Goal: Navigation & Orientation: Find specific page/section

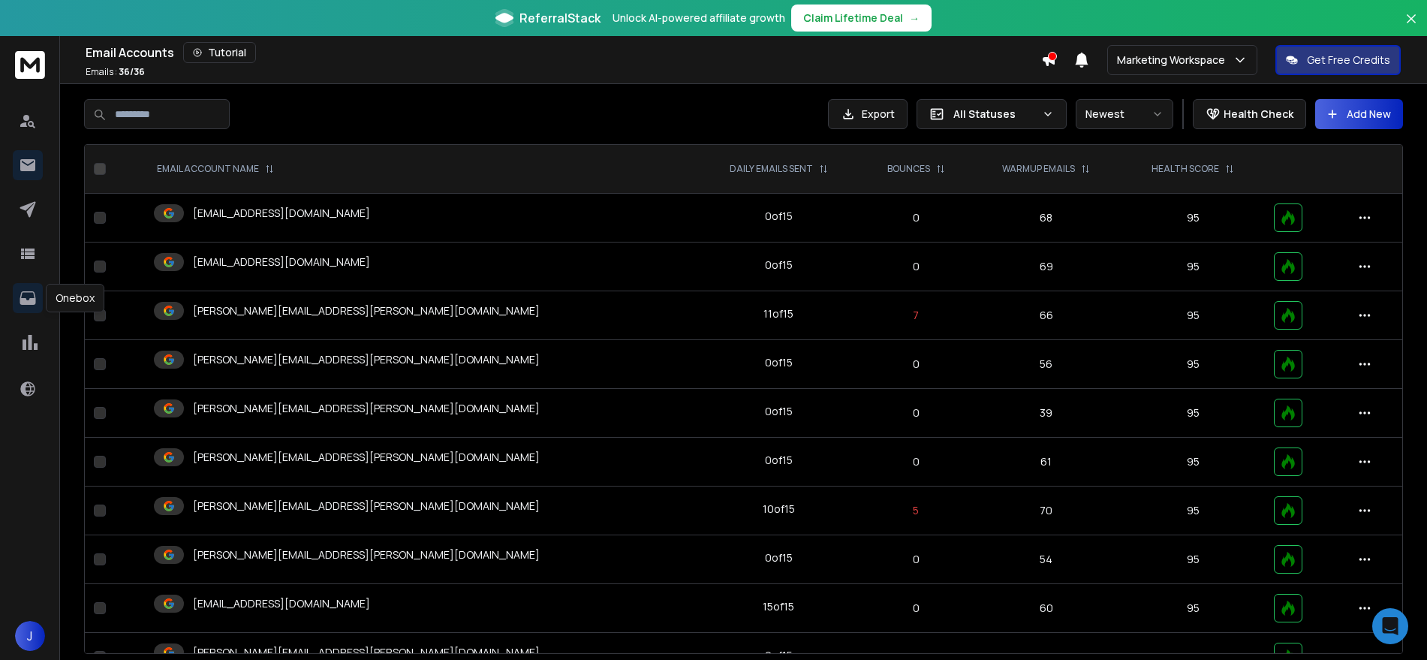
click at [33, 303] on icon at bounding box center [28, 298] width 16 height 14
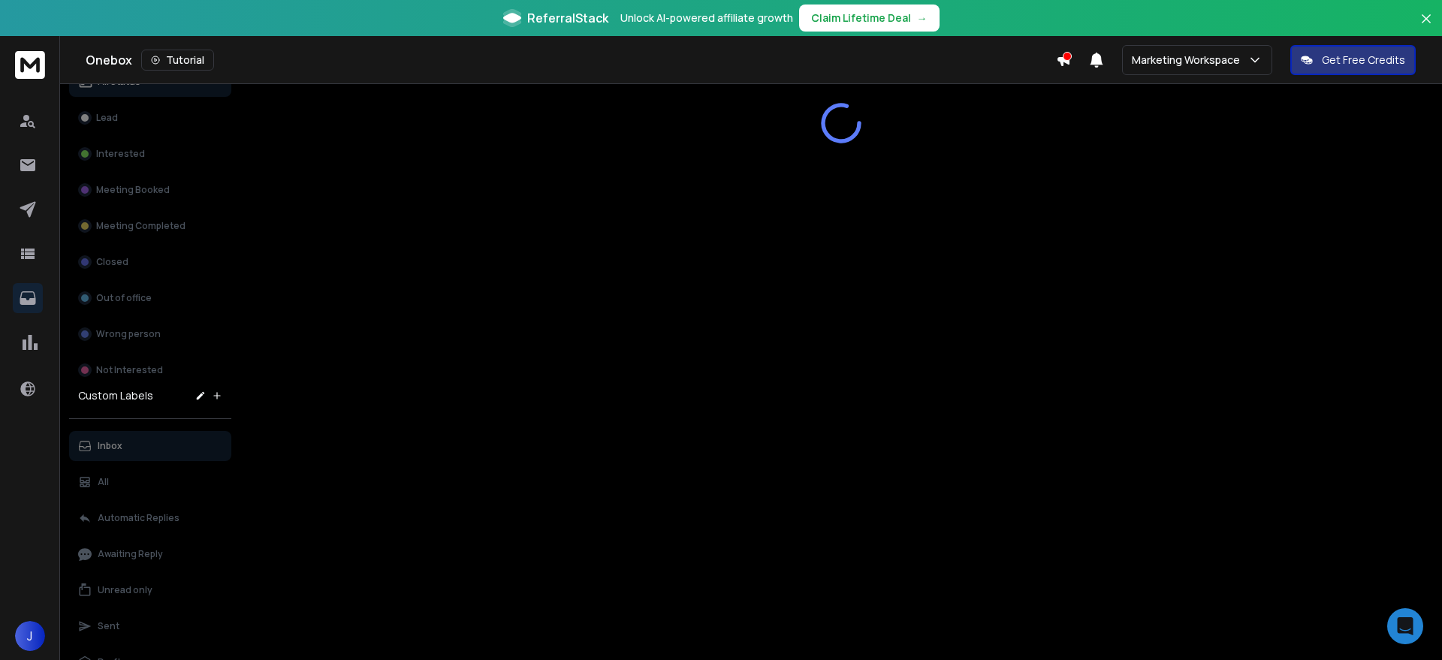
scroll to position [242, 0]
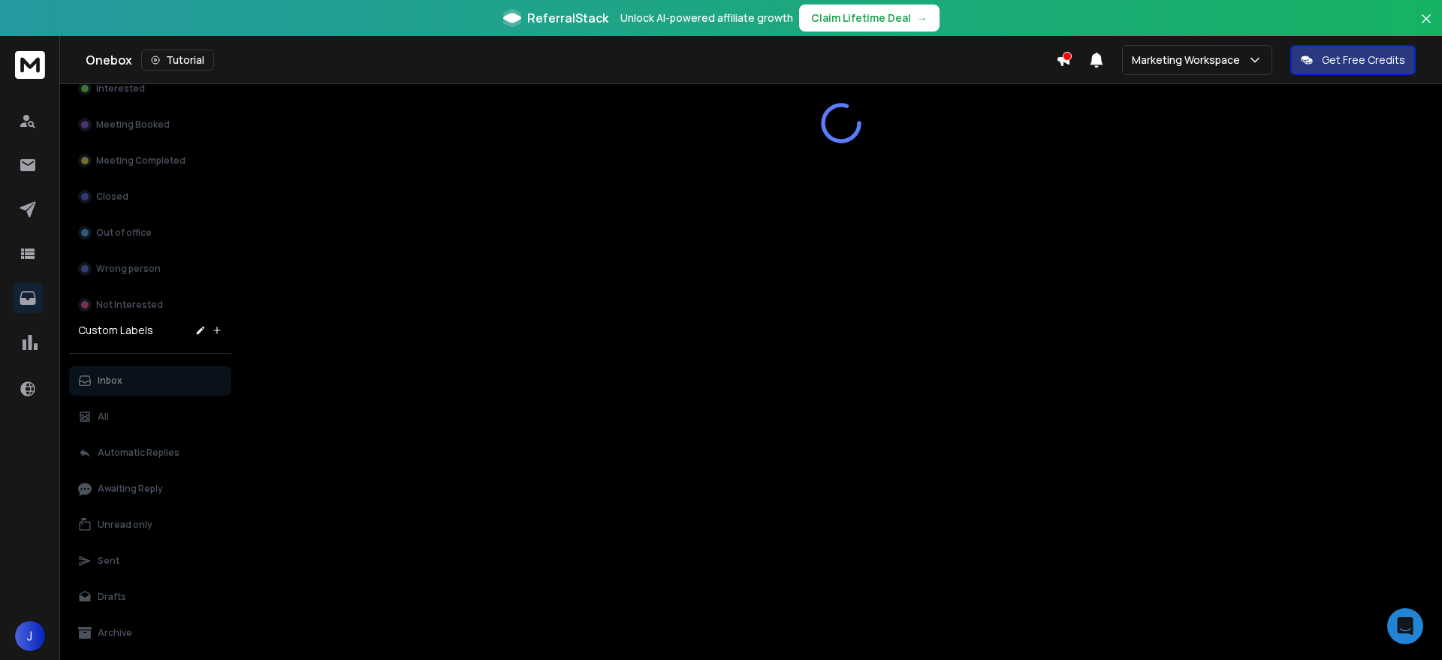
click at [154, 428] on div "Inbox All Automatic Replies Awaiting Reply Unread only Sent Drafts Archive" at bounding box center [150, 525] width 162 height 318
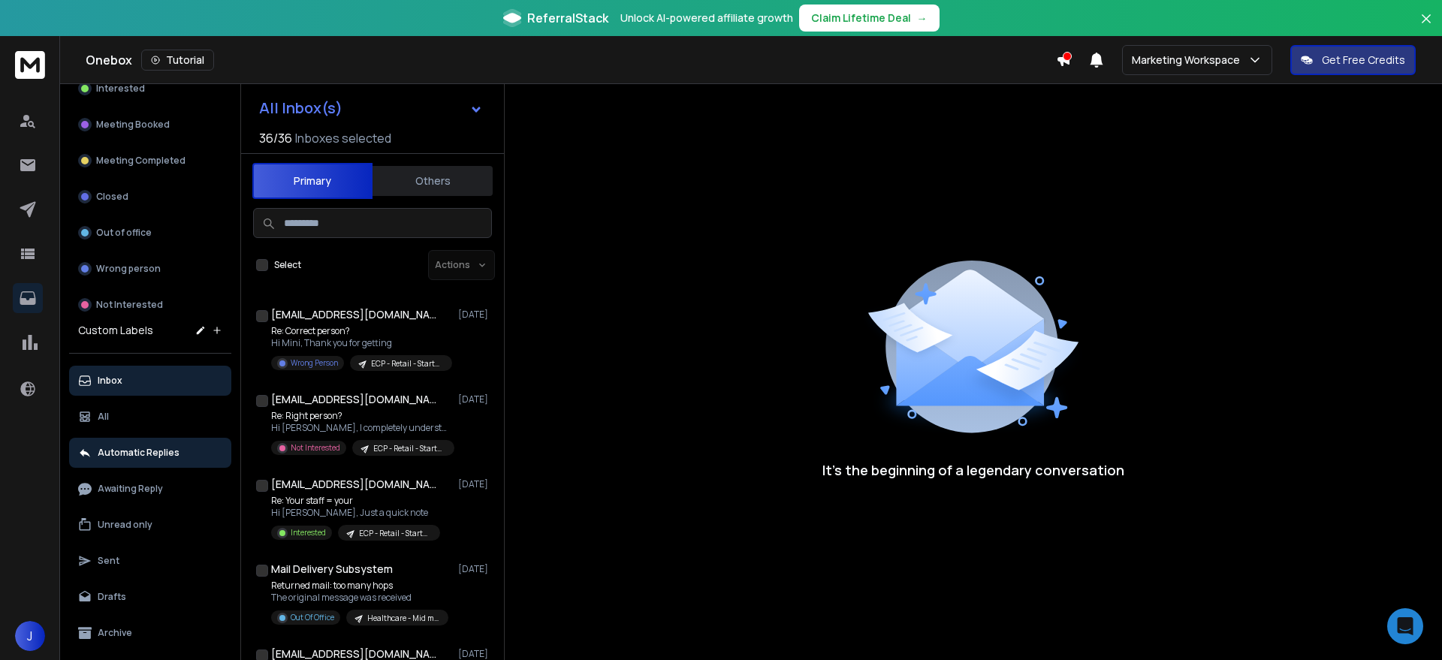
click at [153, 447] on p "Automatic Replies" at bounding box center [139, 453] width 82 height 12
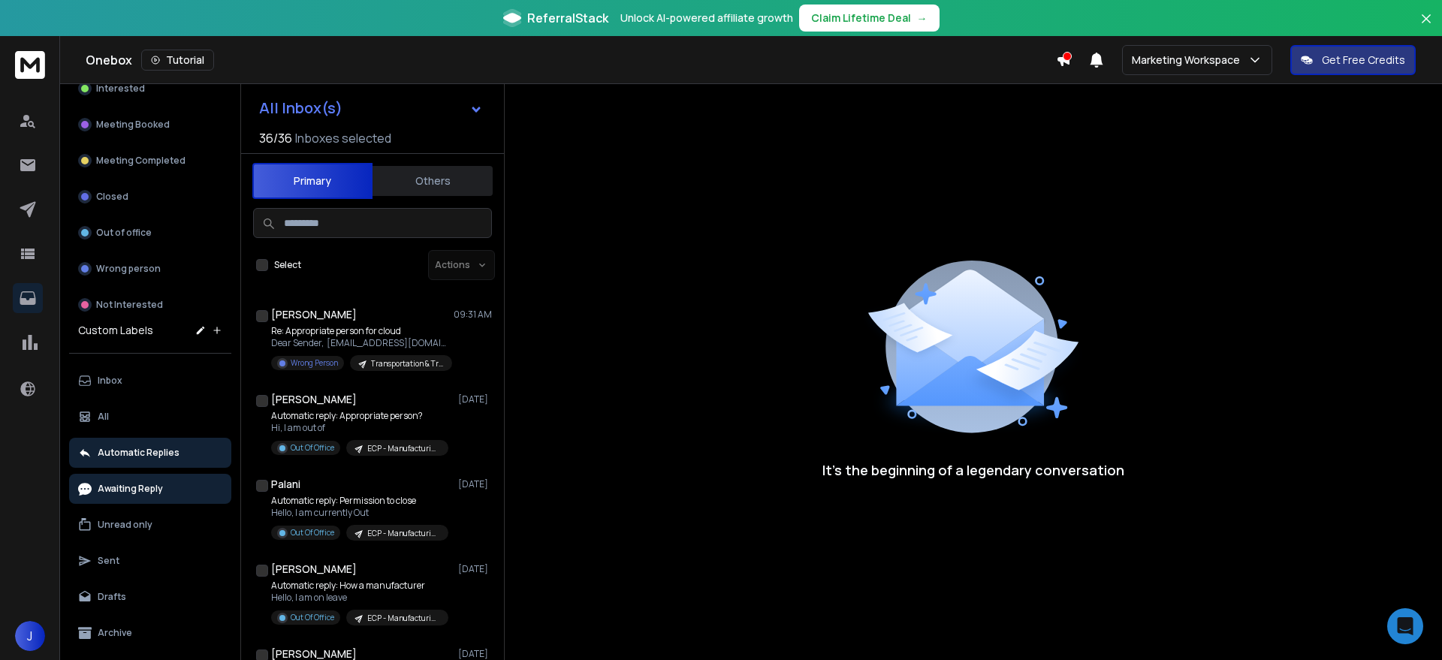
click at [146, 483] on p "Awaiting Reply" at bounding box center [130, 489] width 65 height 12
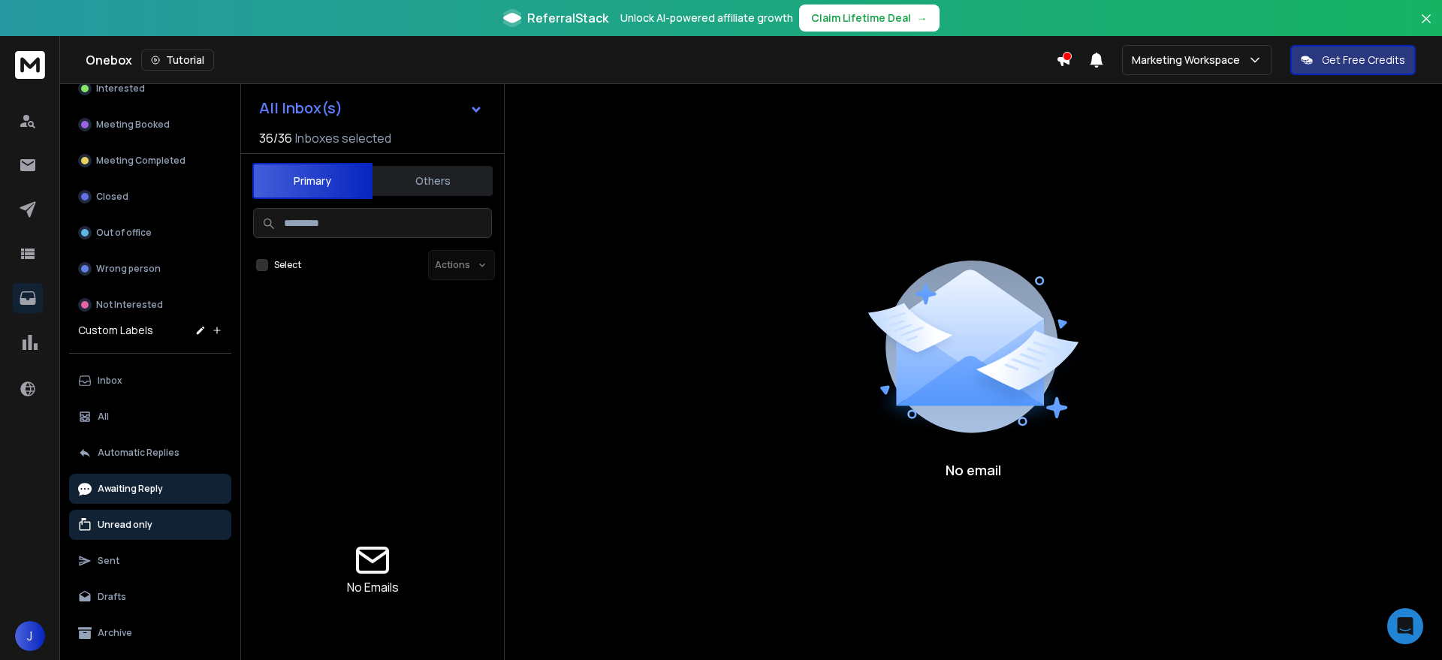
click at [146, 519] on p "Unread only" at bounding box center [125, 525] width 55 height 12
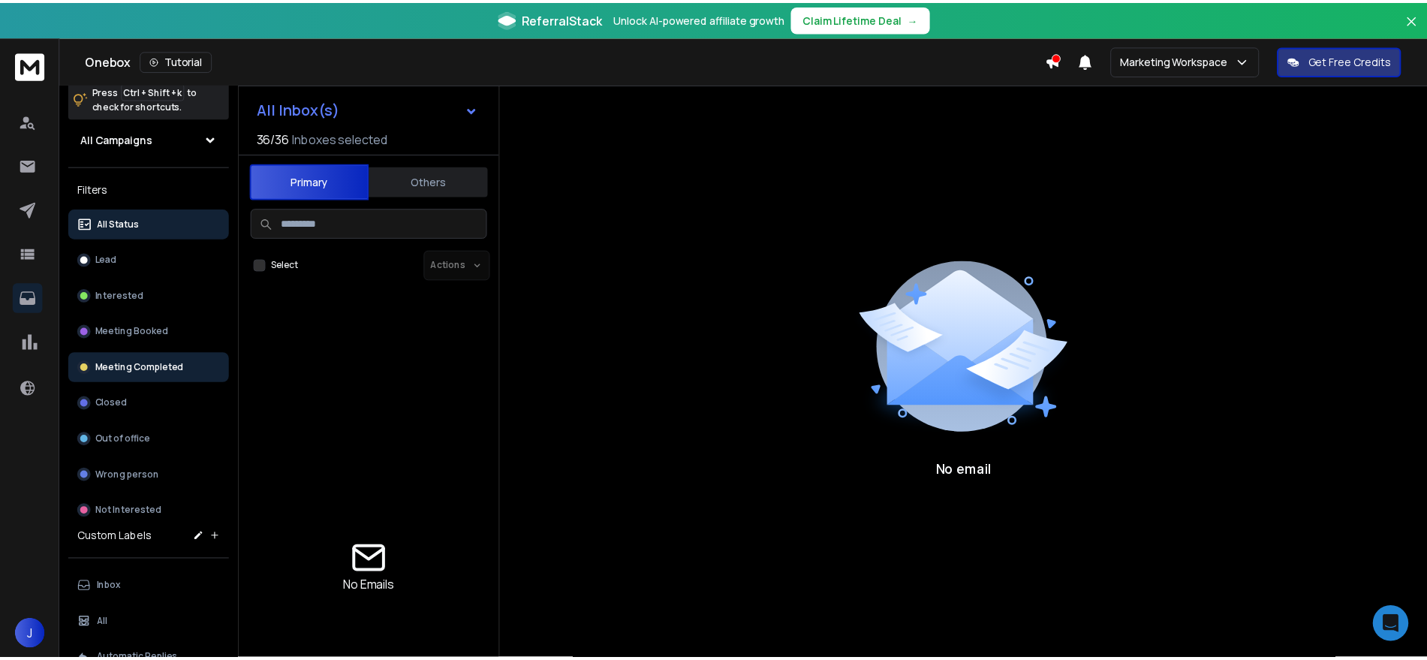
scroll to position [0, 0]
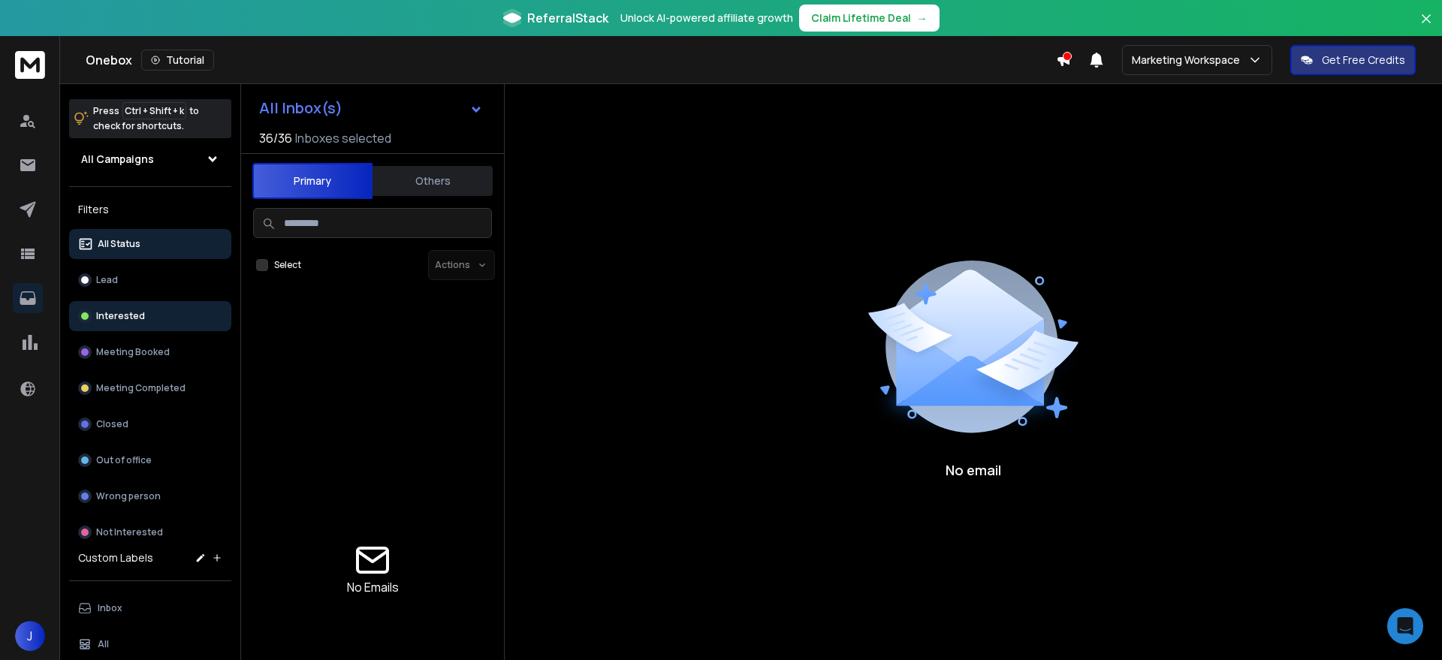
click at [127, 315] on p "Interested" at bounding box center [120, 316] width 49 height 12
click at [27, 211] on icon at bounding box center [28, 210] width 16 height 16
